Goal: Information Seeking & Learning: Check status

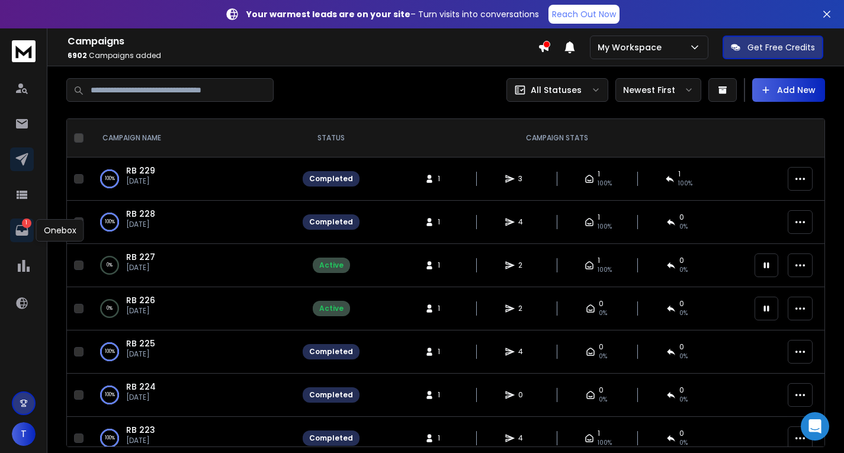
click at [24, 227] on p "1" at bounding box center [26, 223] width 9 height 9
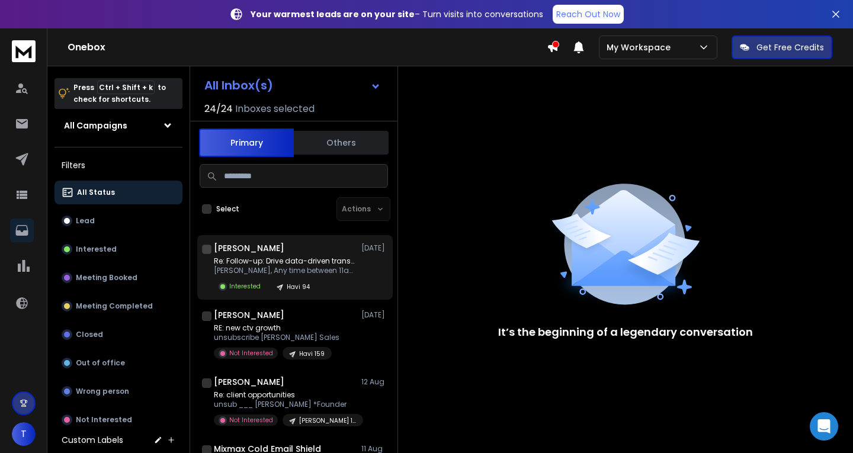
click at [290, 258] on p "Re: Follow-up: Drive data-driven transformation" at bounding box center [285, 260] width 142 height 9
